Goal: Find contact information: Find contact information

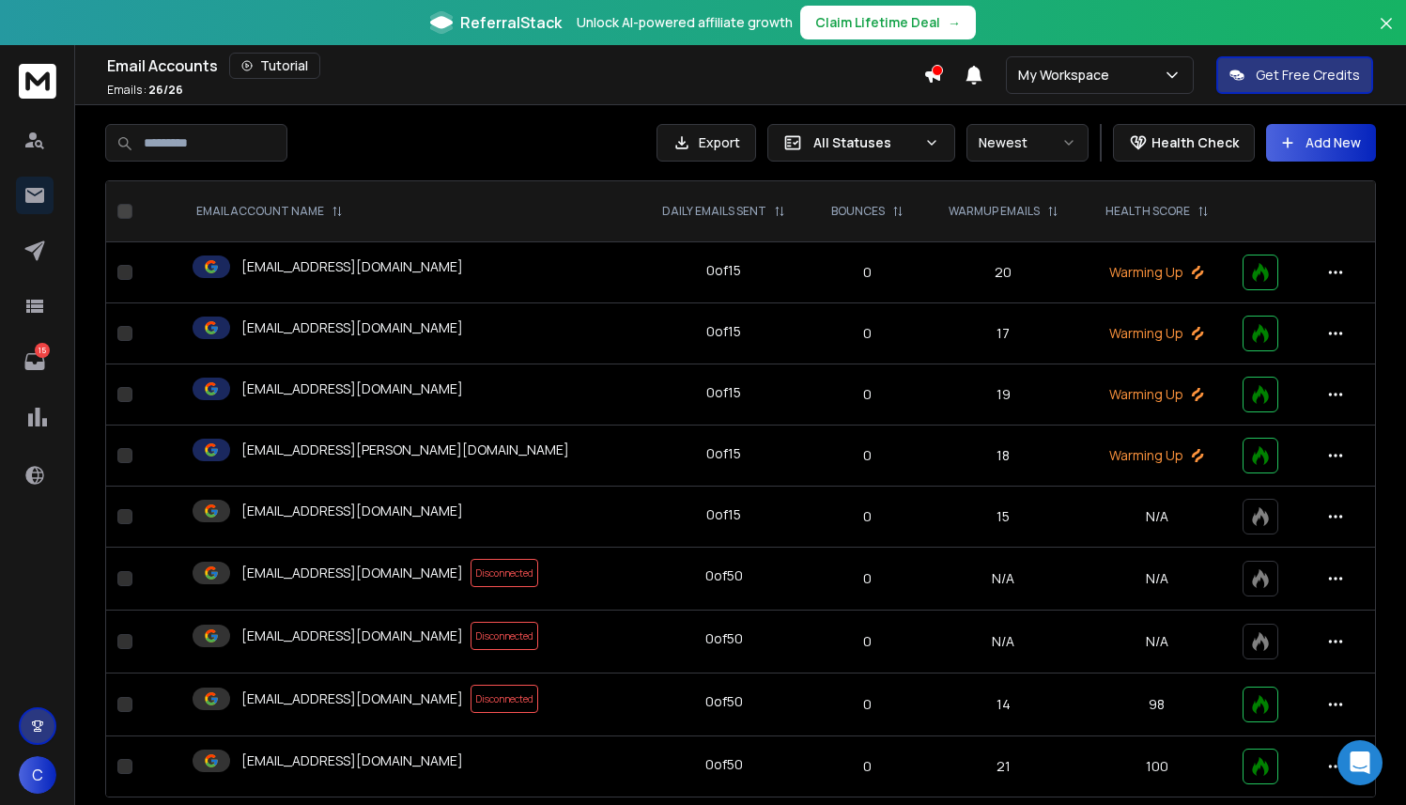
drag, startPoint x: 503, startPoint y: 400, endPoint x: 272, endPoint y: 408, distance: 230.3
click at [271, 406] on td "[EMAIL_ADDRESS][DOMAIN_NAME]" at bounding box center [409, 394] width 457 height 61
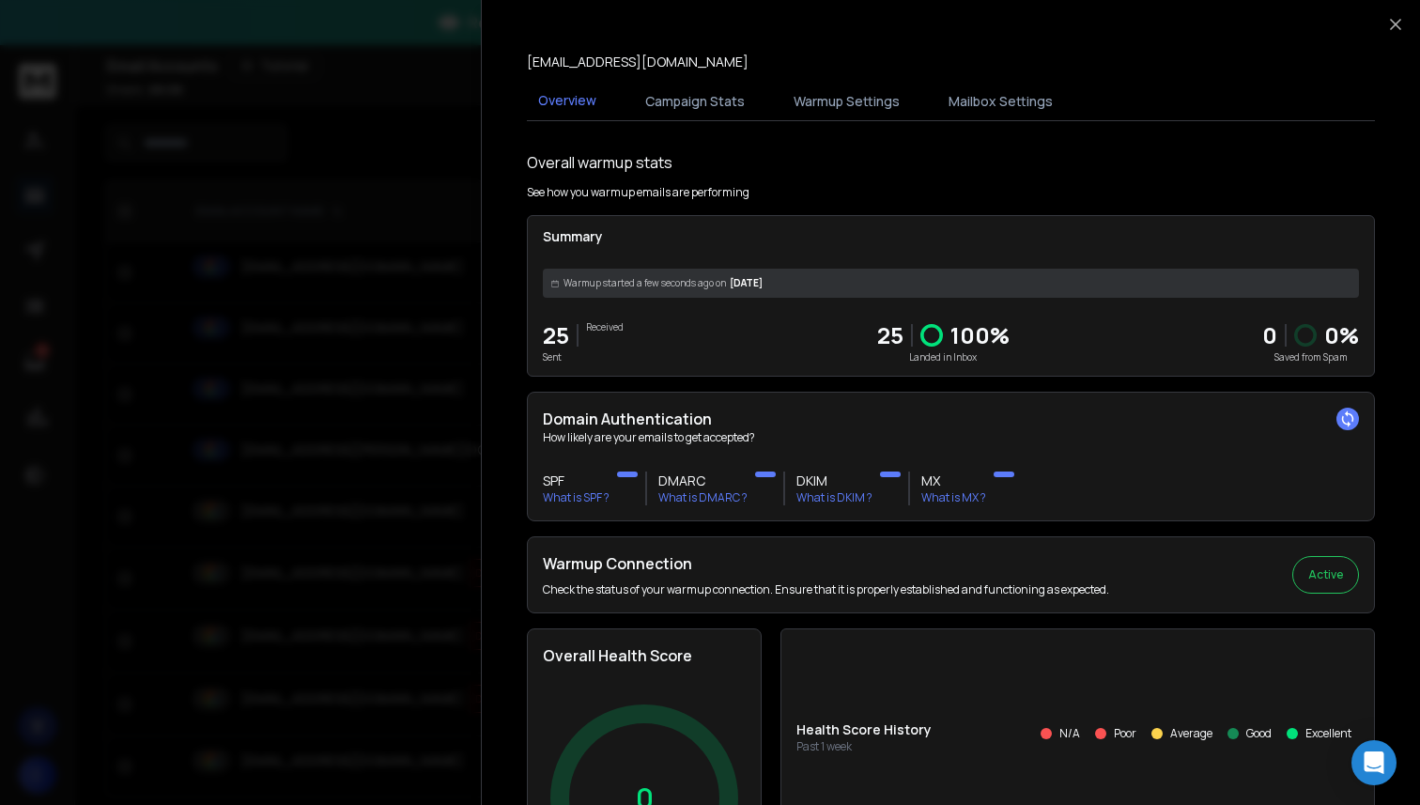
click at [380, 414] on div at bounding box center [710, 402] width 1420 height 805
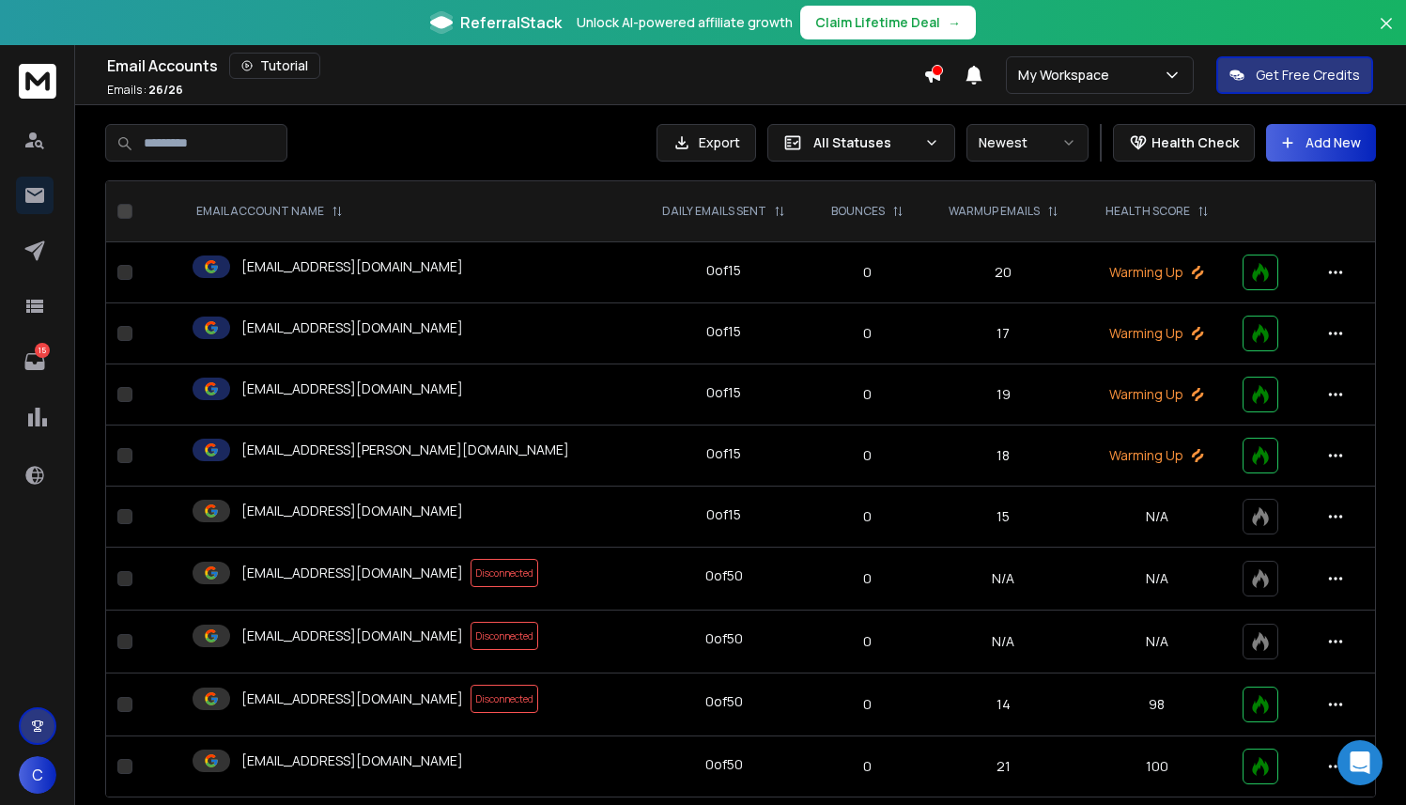
click at [386, 441] on p "[EMAIL_ADDRESS][PERSON_NAME][DOMAIN_NAME]" at bounding box center [405, 450] width 328 height 19
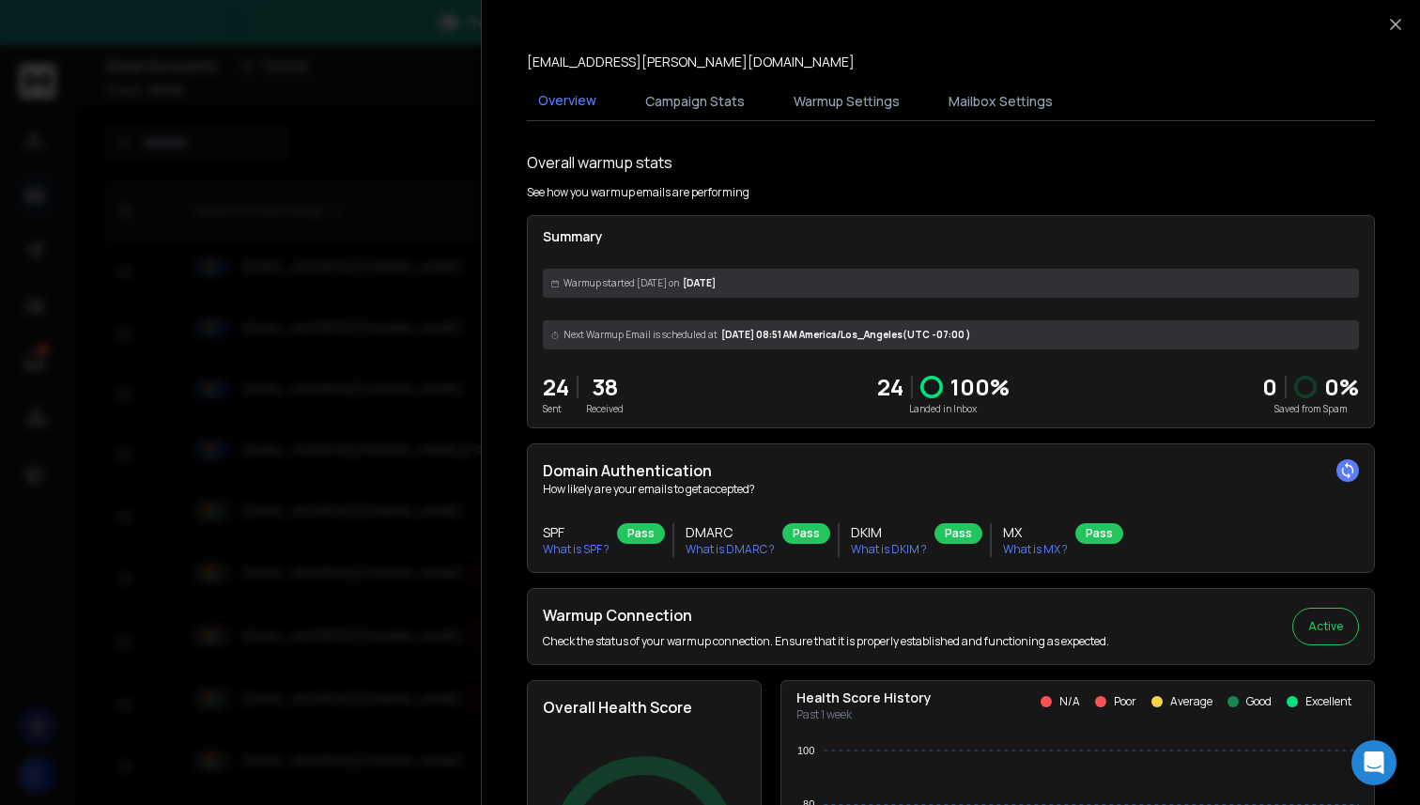
click at [755, 66] on p "[EMAIL_ADDRESS][PERSON_NAME][DOMAIN_NAME]" at bounding box center [691, 62] width 328 height 19
copy p "[EMAIL_ADDRESS][PERSON_NAME][DOMAIN_NAME]"
click at [440, 196] on div at bounding box center [710, 402] width 1420 height 805
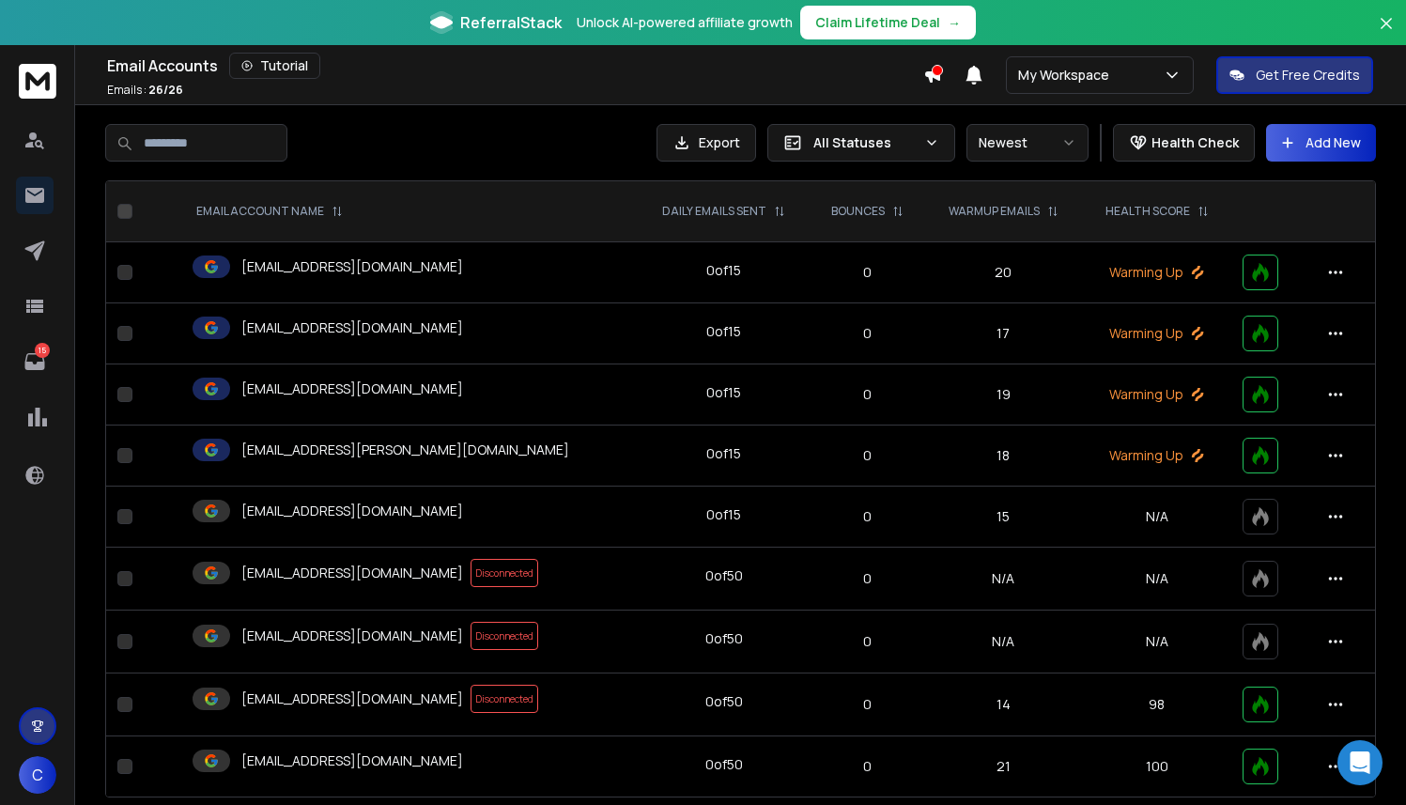
click at [313, 328] on p "[EMAIL_ADDRESS][DOMAIN_NAME]" at bounding box center [352, 327] width 222 height 19
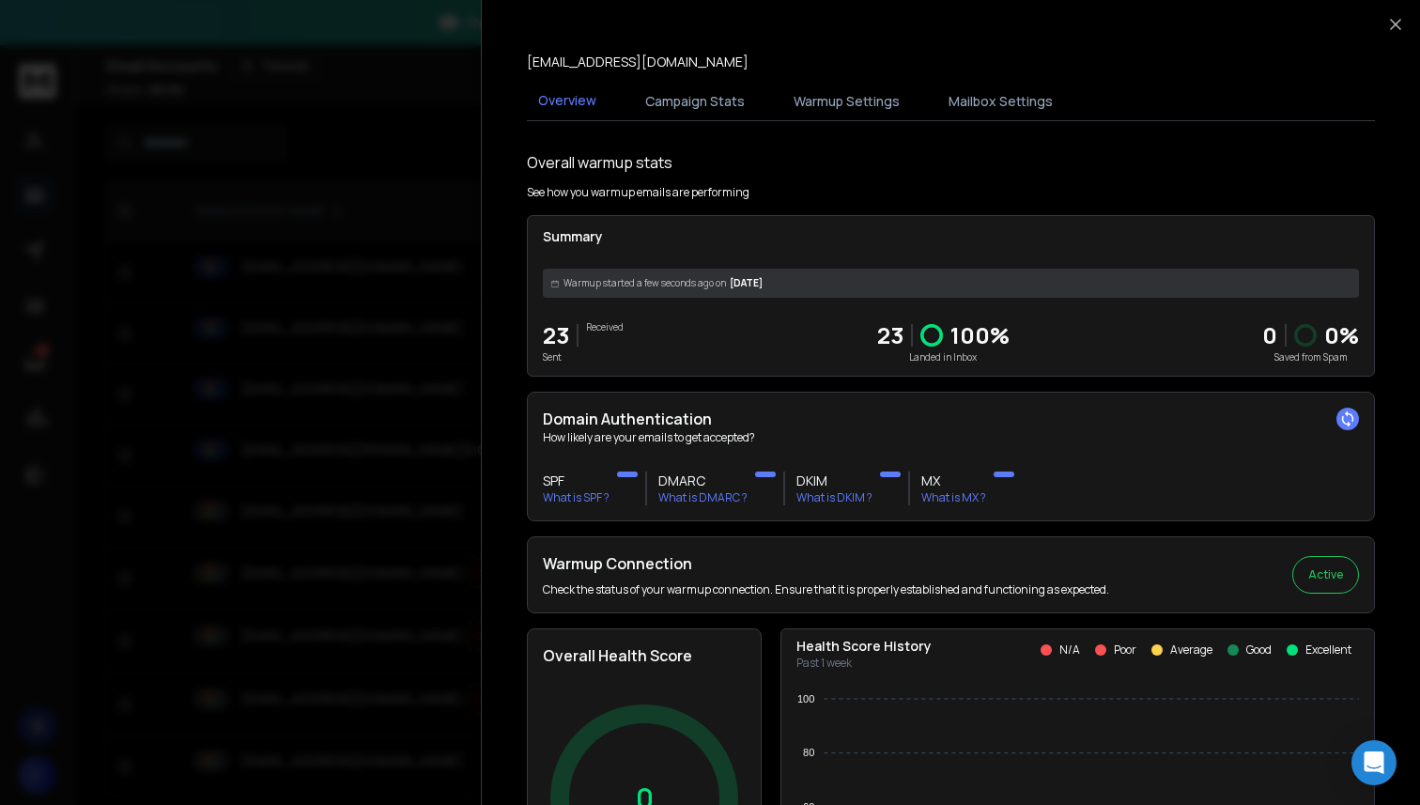
click at [742, 61] on p "[EMAIL_ADDRESS][DOMAIN_NAME]" at bounding box center [638, 62] width 222 height 19
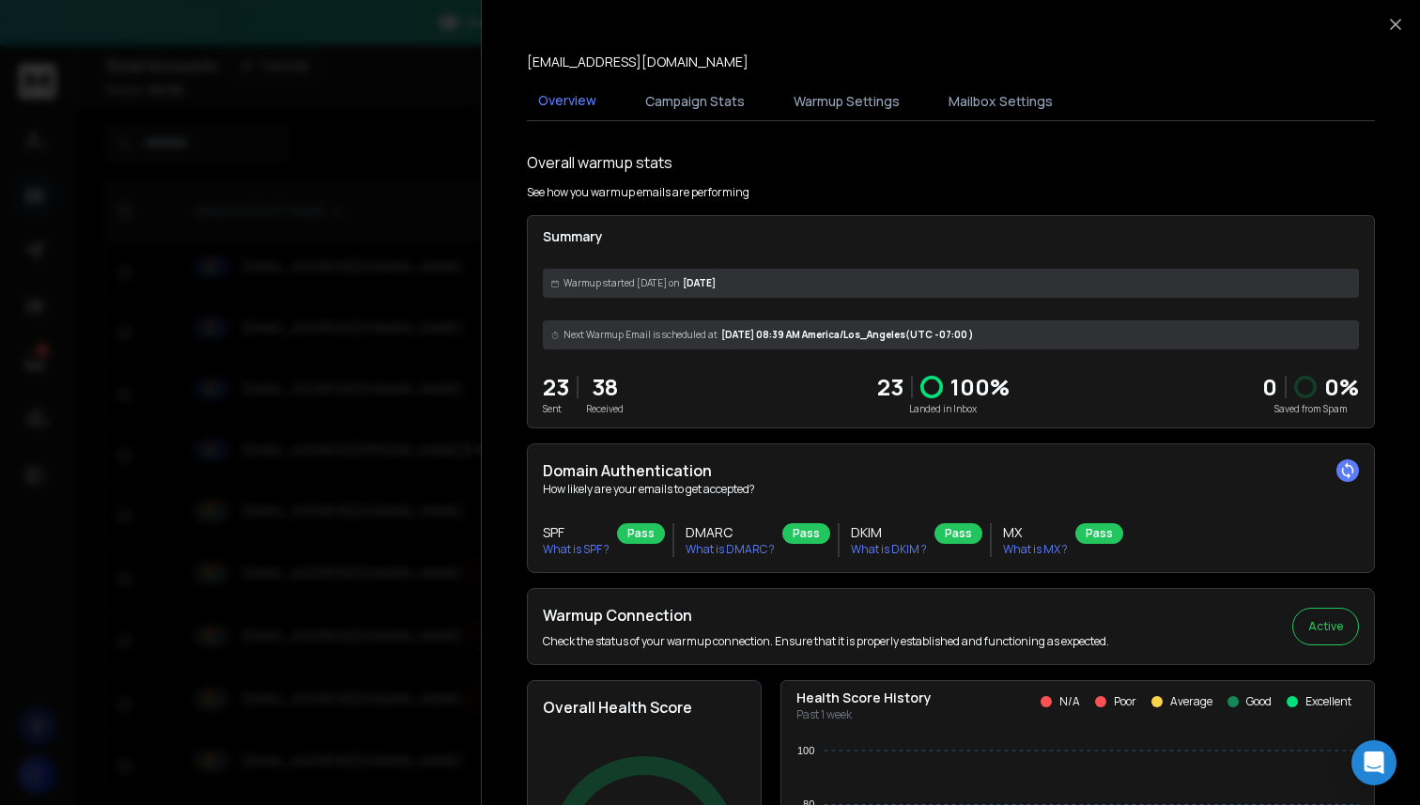
click at [742, 61] on p "[EMAIL_ADDRESS][DOMAIN_NAME]" at bounding box center [638, 62] width 222 height 19
copy p "[EMAIL_ADDRESS][DOMAIN_NAME]"
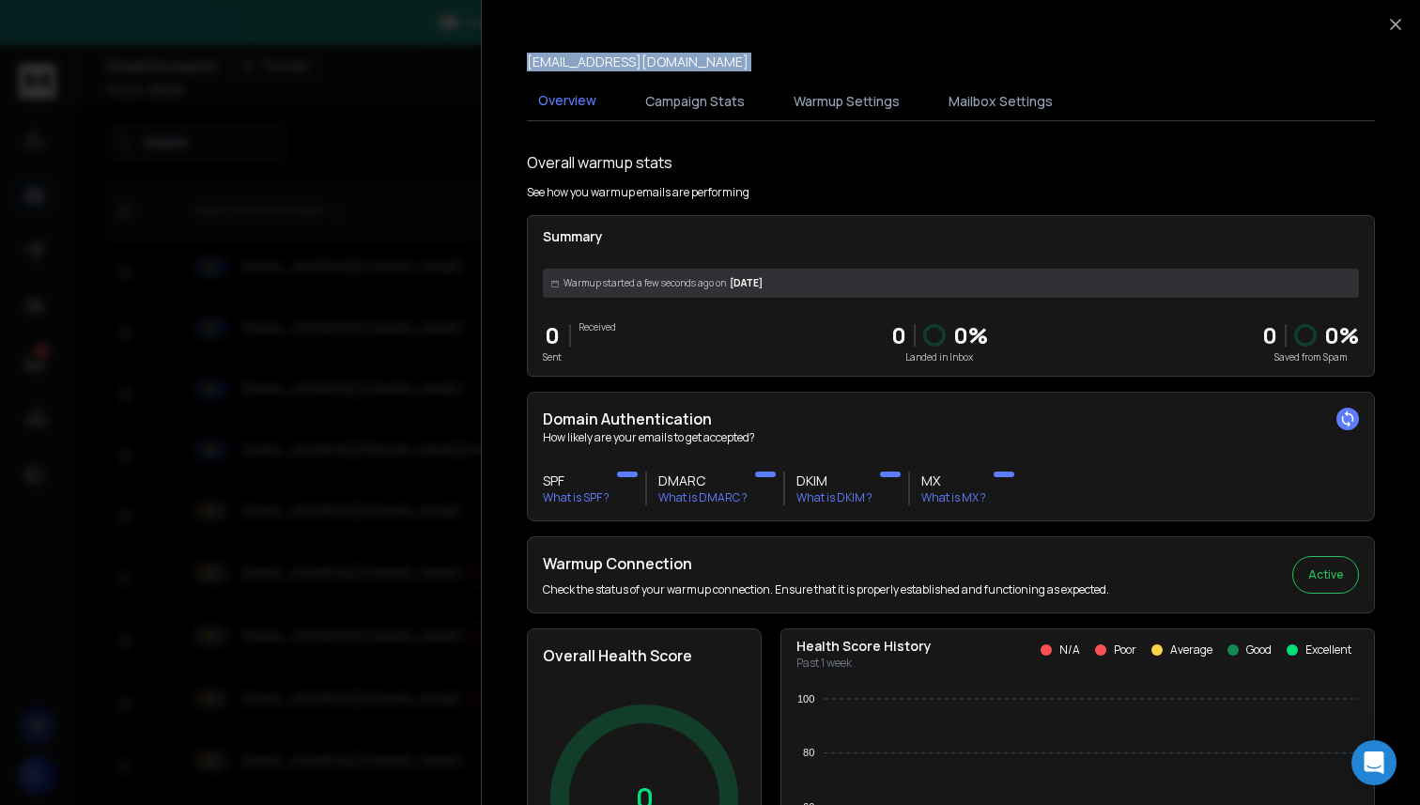
click at [346, 381] on div at bounding box center [710, 402] width 1420 height 805
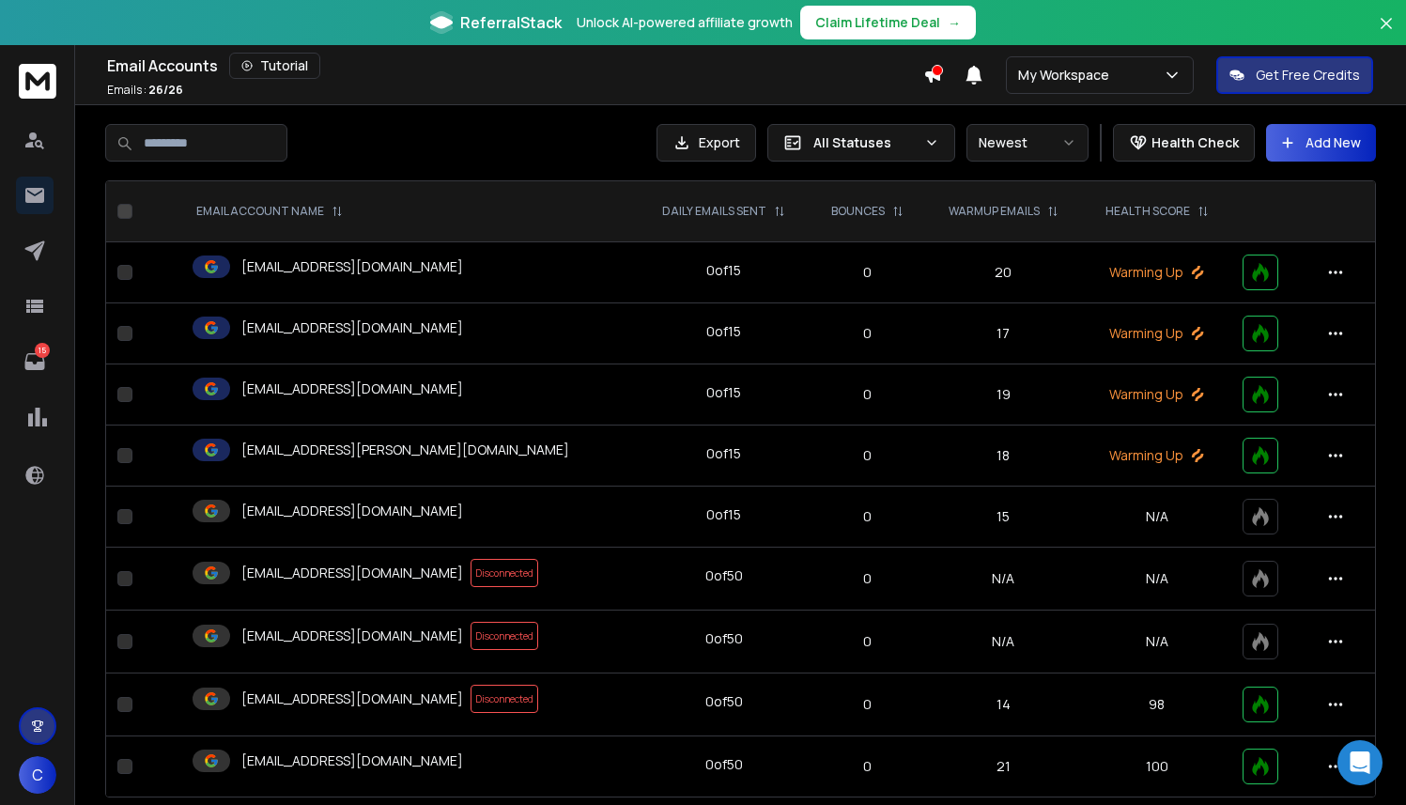
click at [399, 457] on p "[EMAIL_ADDRESS][PERSON_NAME][DOMAIN_NAME]" at bounding box center [405, 450] width 328 height 19
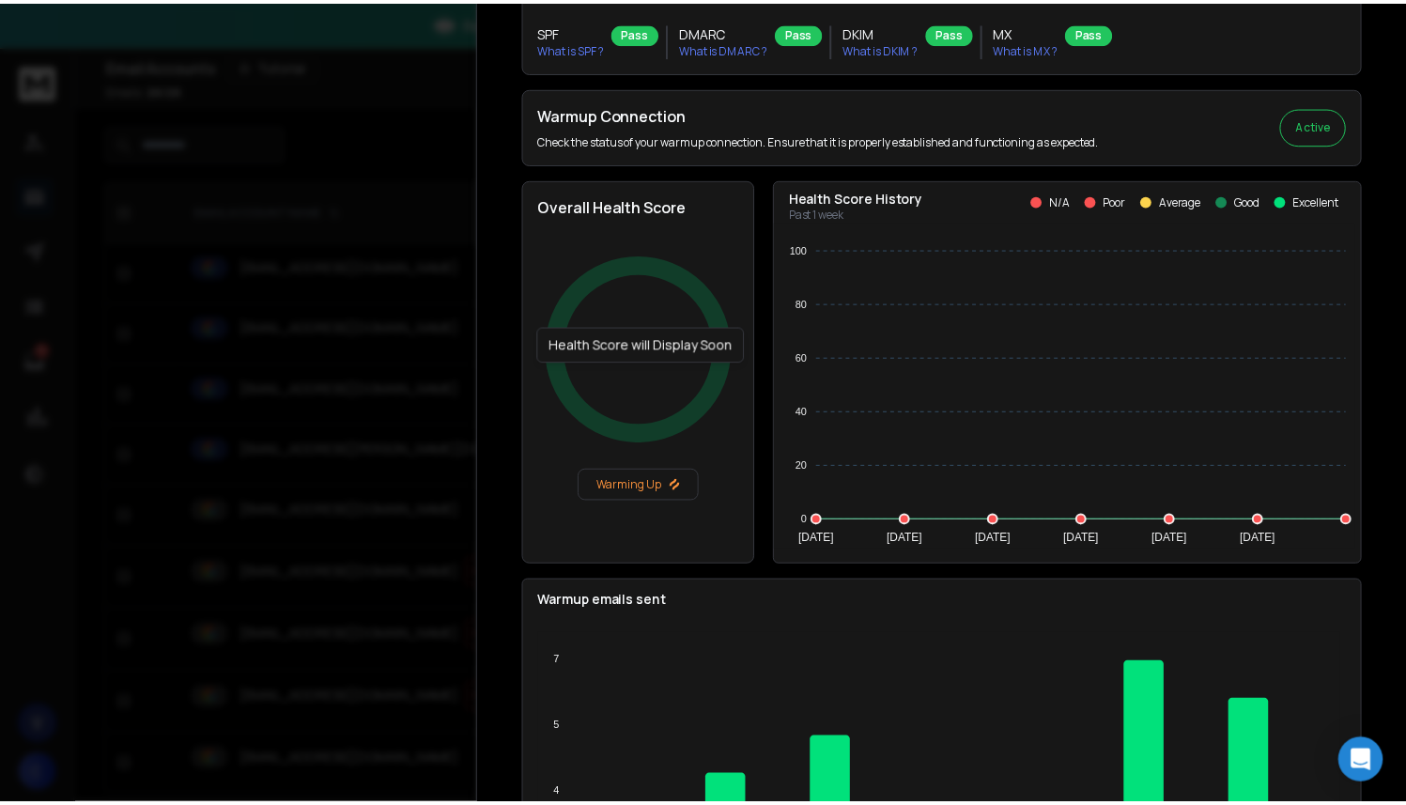
scroll to position [612, 0]
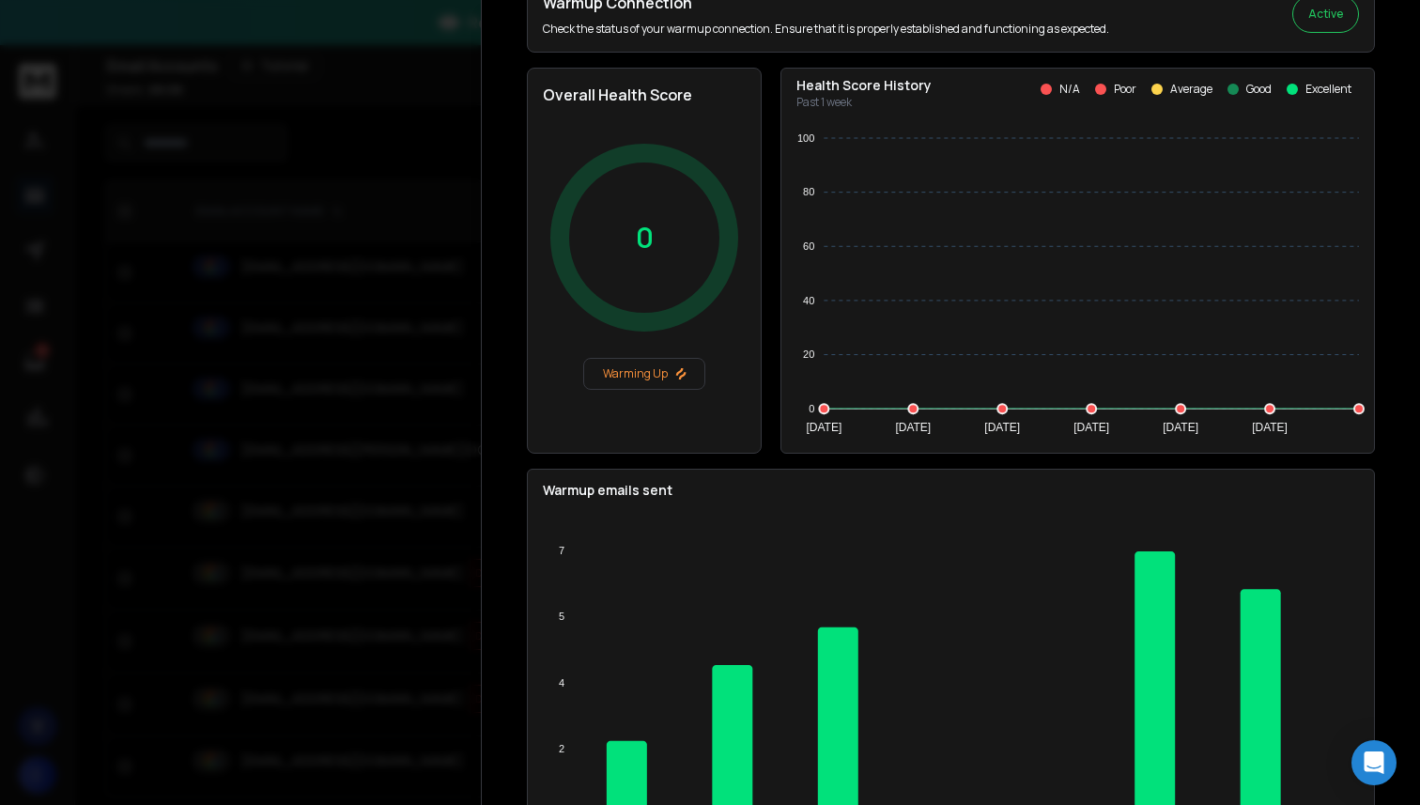
click at [353, 410] on div at bounding box center [710, 402] width 1420 height 805
